Goal: Navigation & Orientation: Find specific page/section

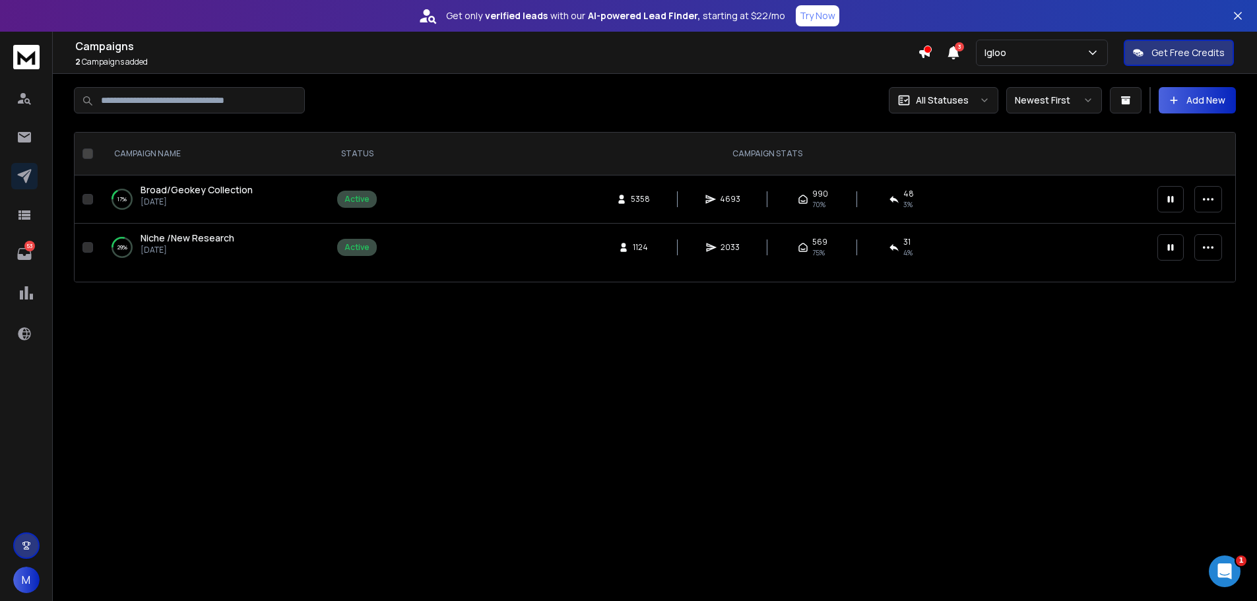
click at [612, 388] on div "Campaigns 2 Campaigns Added All Statuses Newest First Add New CAMPAIGN NAME STA…" at bounding box center [655, 387] width 1162 height 601
click at [27, 140] on icon at bounding box center [24, 137] width 13 height 11
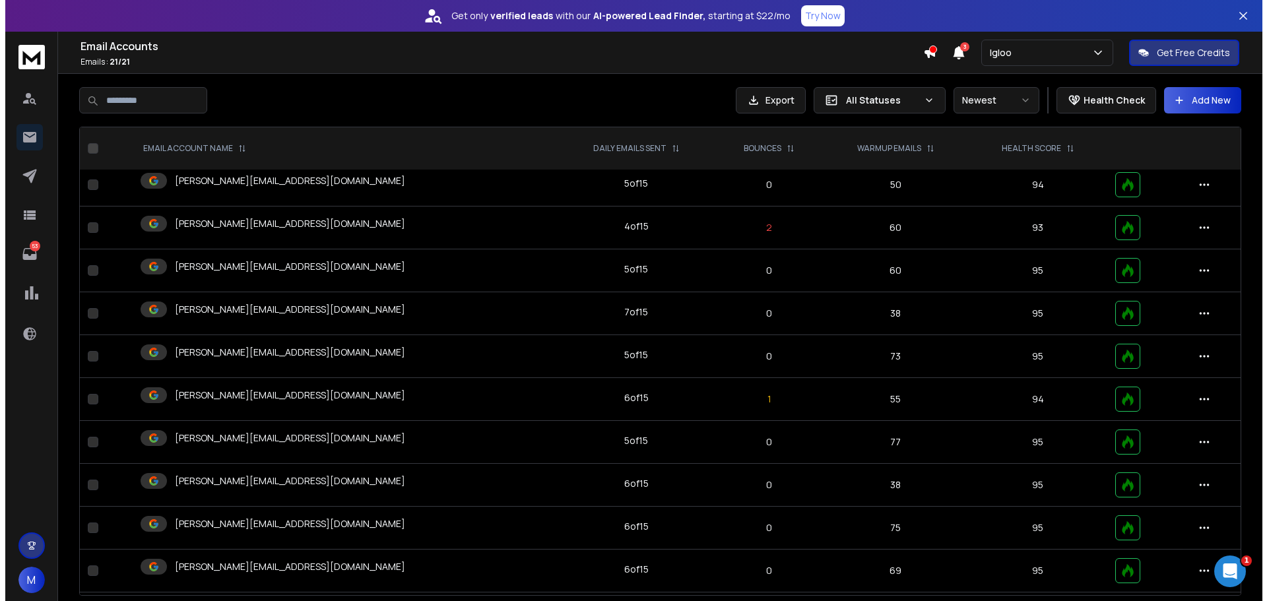
scroll to position [486, 0]
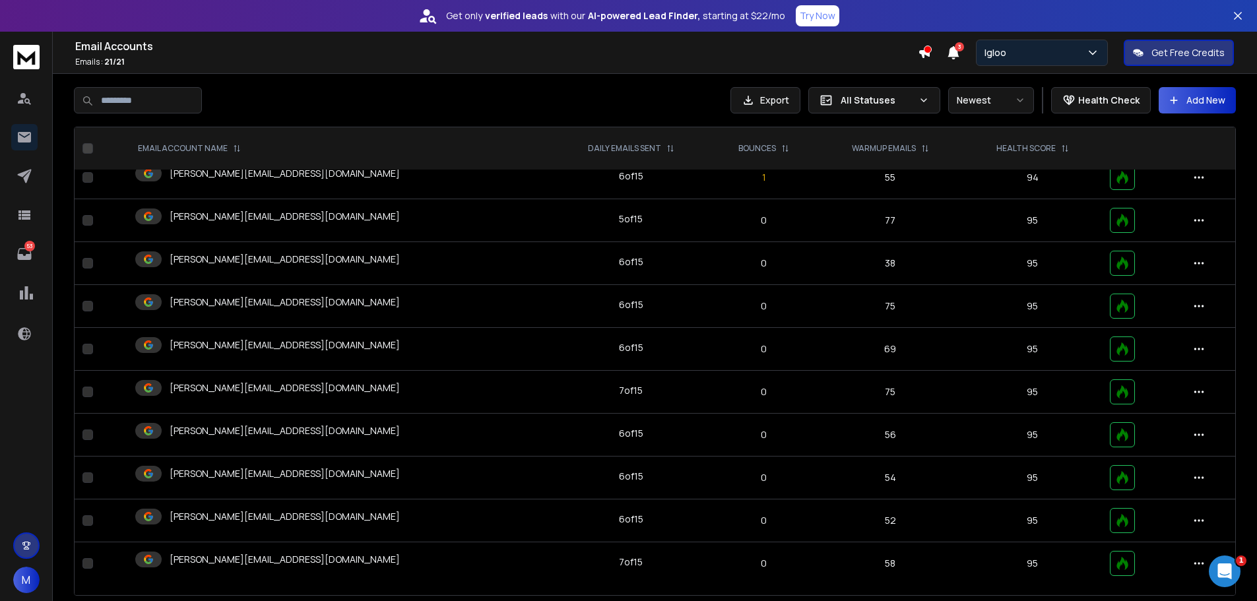
click at [1043, 61] on button "Igloo" at bounding box center [1042, 53] width 132 height 26
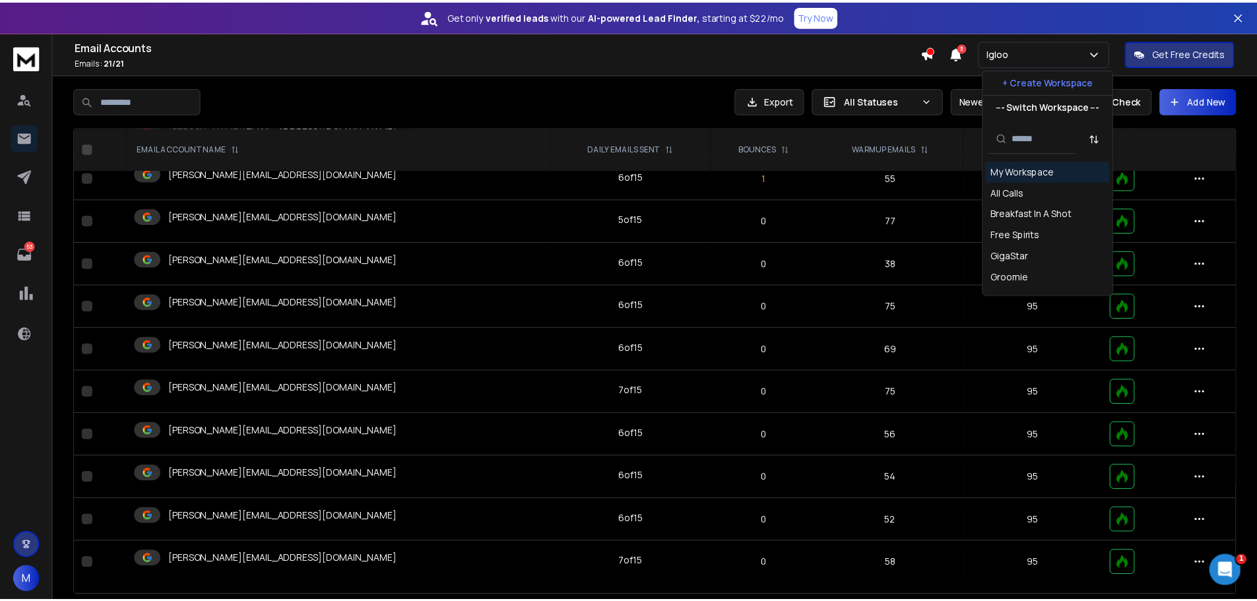
scroll to position [264, 0]
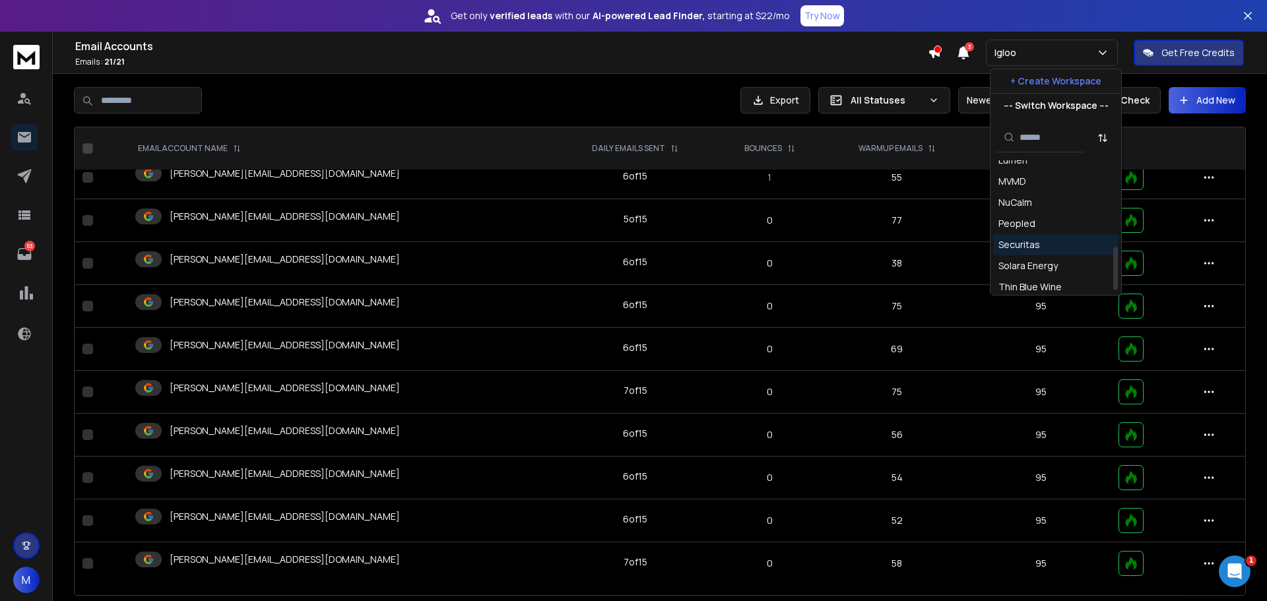
click at [1051, 246] on div "Securitas" at bounding box center [1055, 244] width 125 height 21
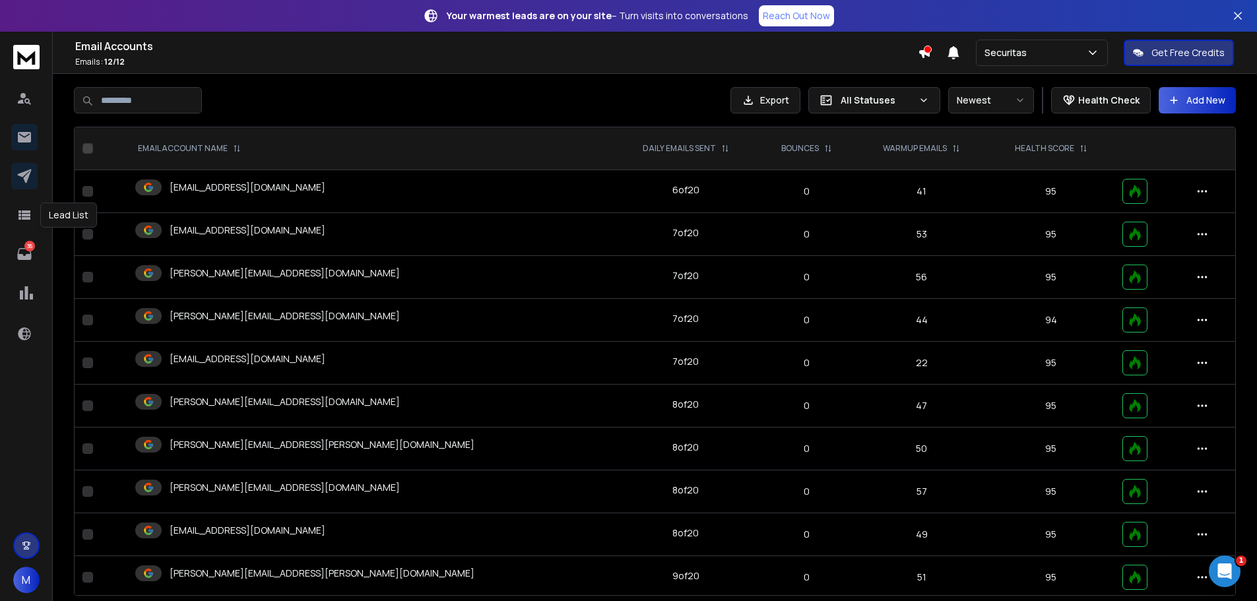
click at [28, 186] on link at bounding box center [24, 176] width 26 height 26
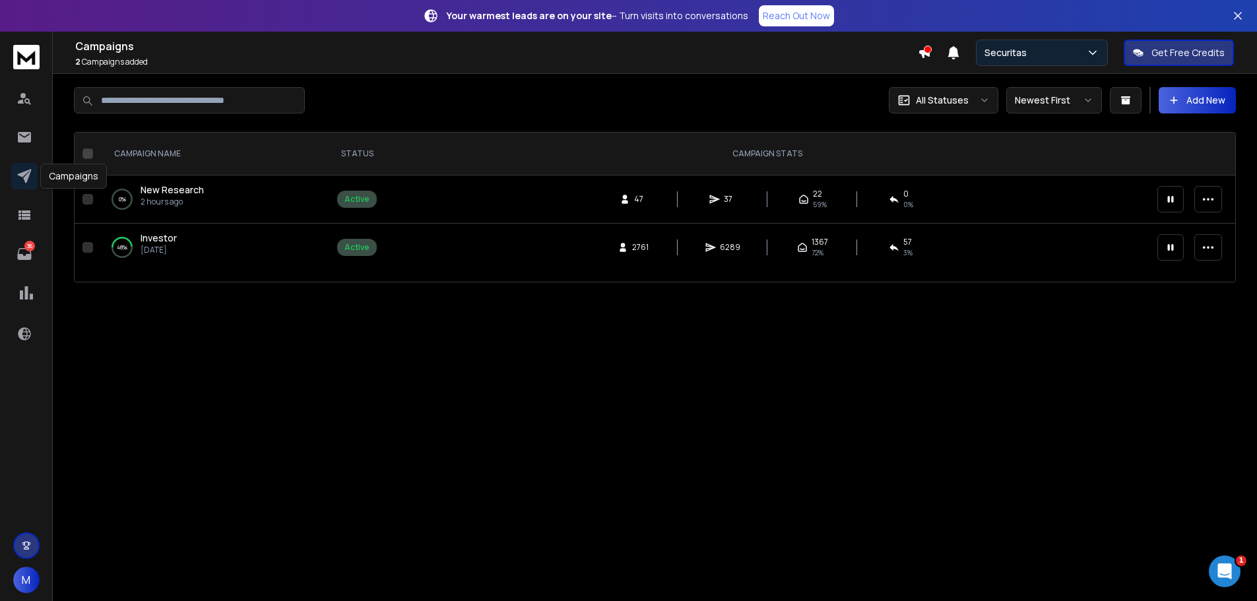
click at [1027, 56] on p "Securitas" at bounding box center [1008, 52] width 48 height 13
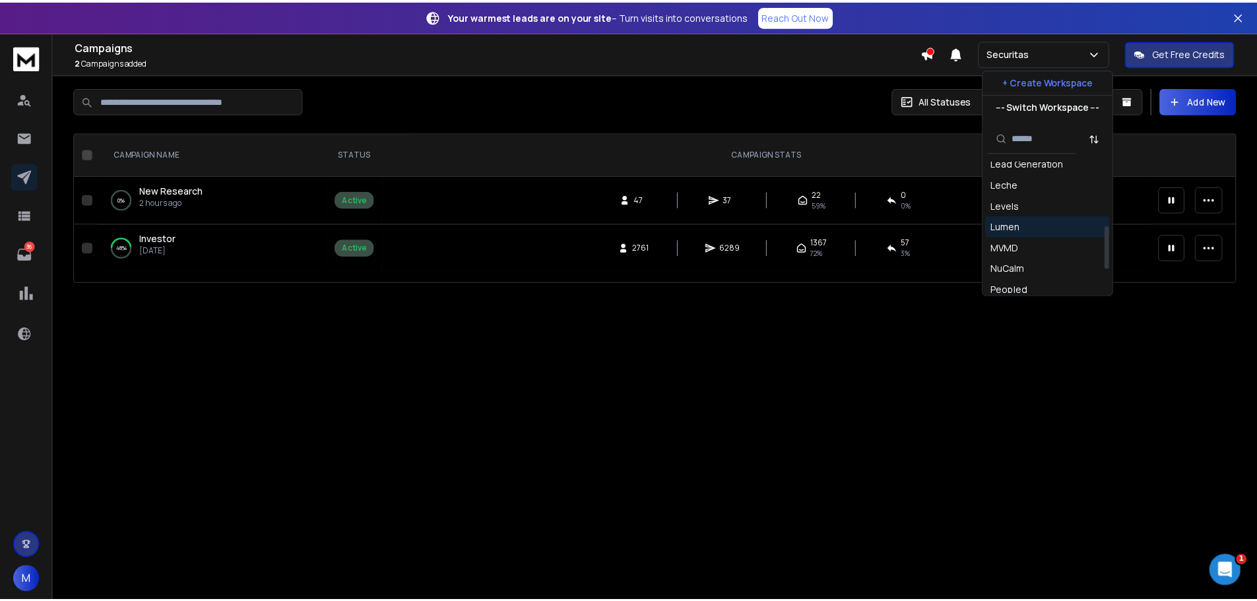
scroll to position [132, 0]
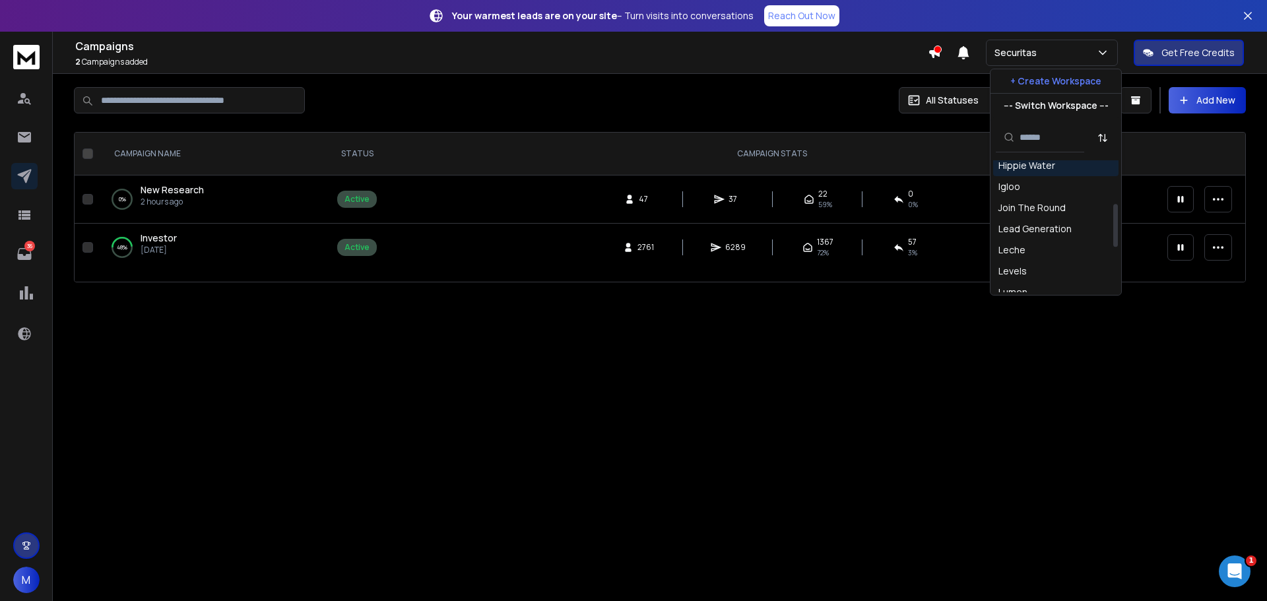
click at [1037, 171] on div "Hippie Water" at bounding box center [1026, 165] width 57 height 13
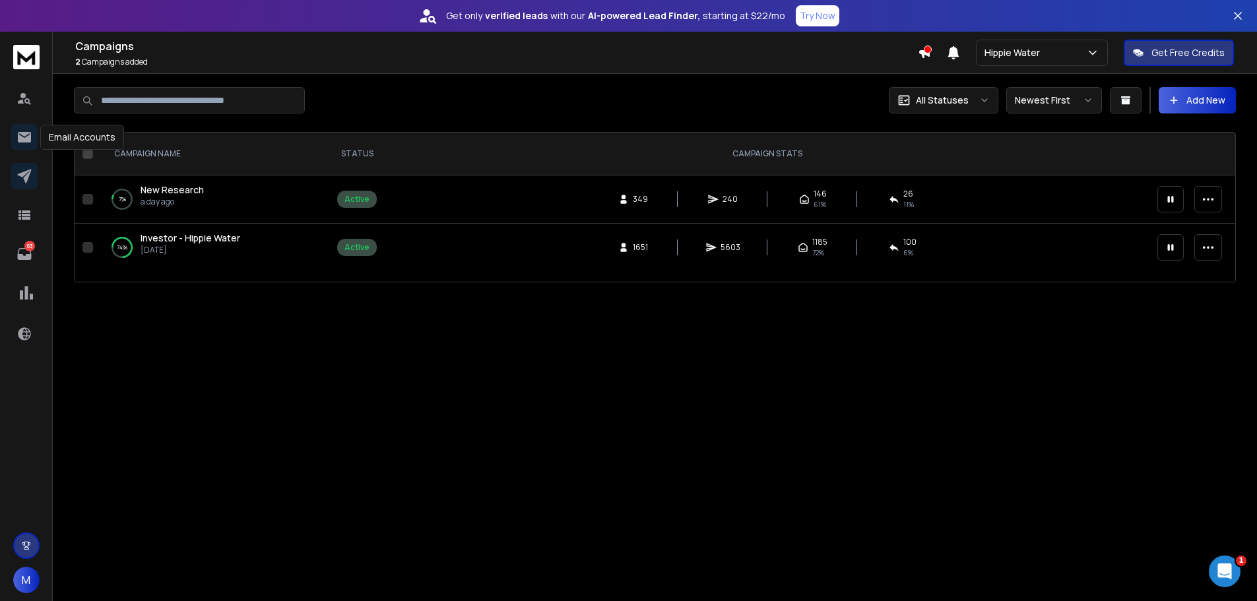
click at [17, 135] on icon at bounding box center [24, 137] width 16 height 16
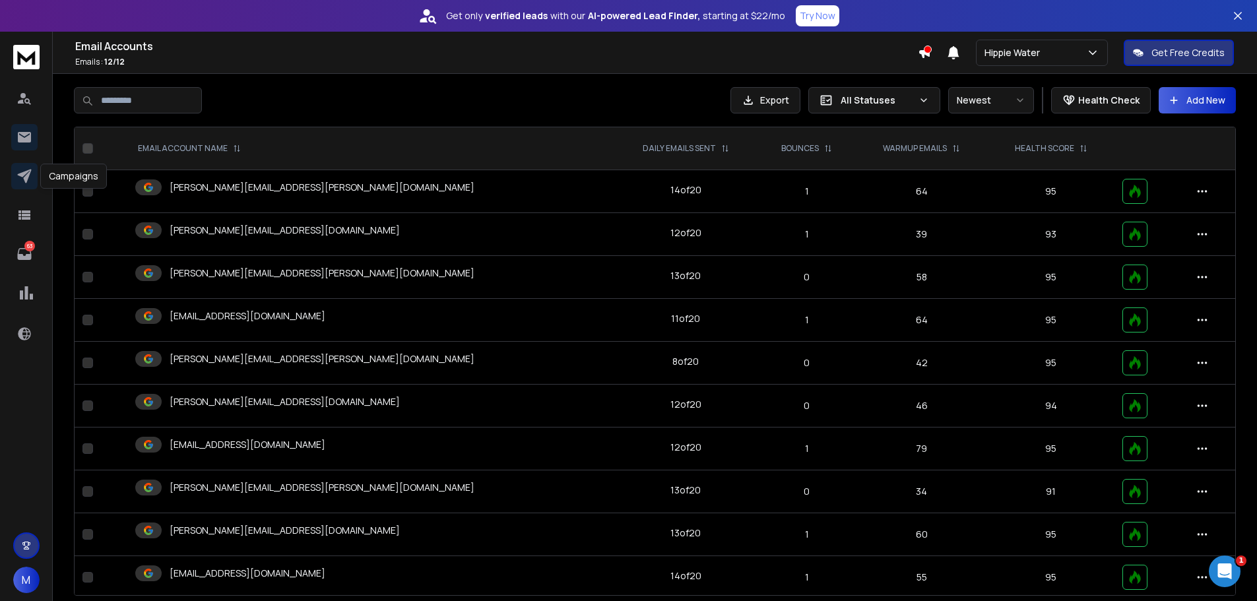
click at [12, 175] on link at bounding box center [24, 176] width 26 height 26
